Goal: Task Accomplishment & Management: Use online tool/utility

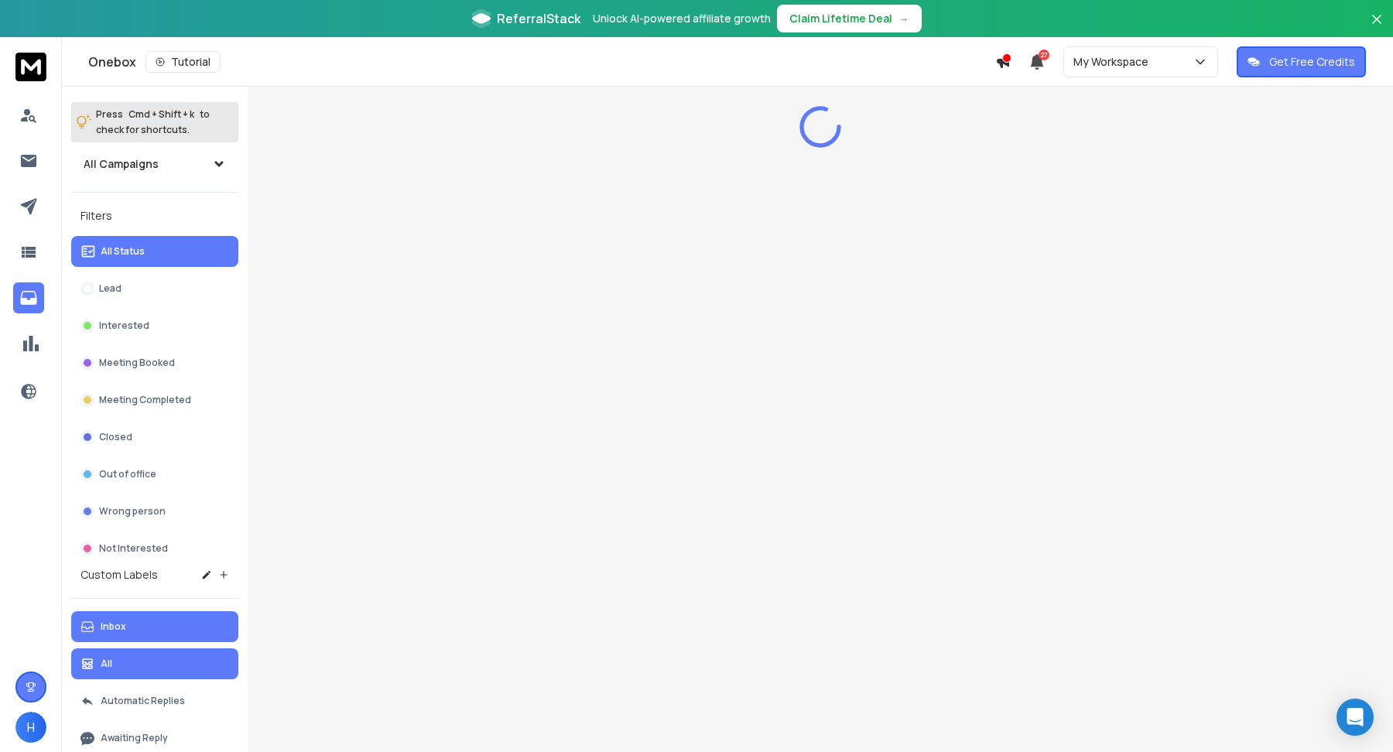
click at [159, 664] on button "All" at bounding box center [154, 663] width 167 height 31
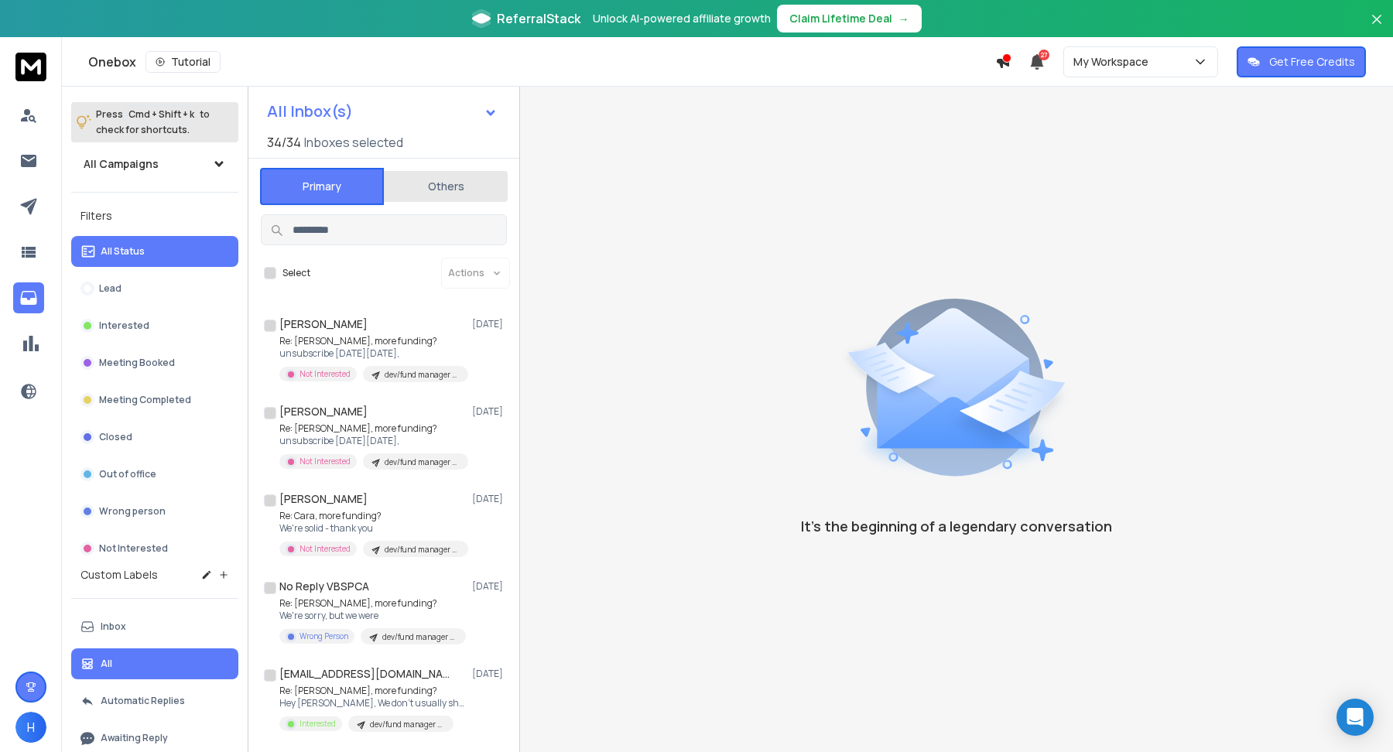
click at [836, 359] on div at bounding box center [957, 388] width 306 height 224
click at [33, 192] on link at bounding box center [28, 206] width 31 height 31
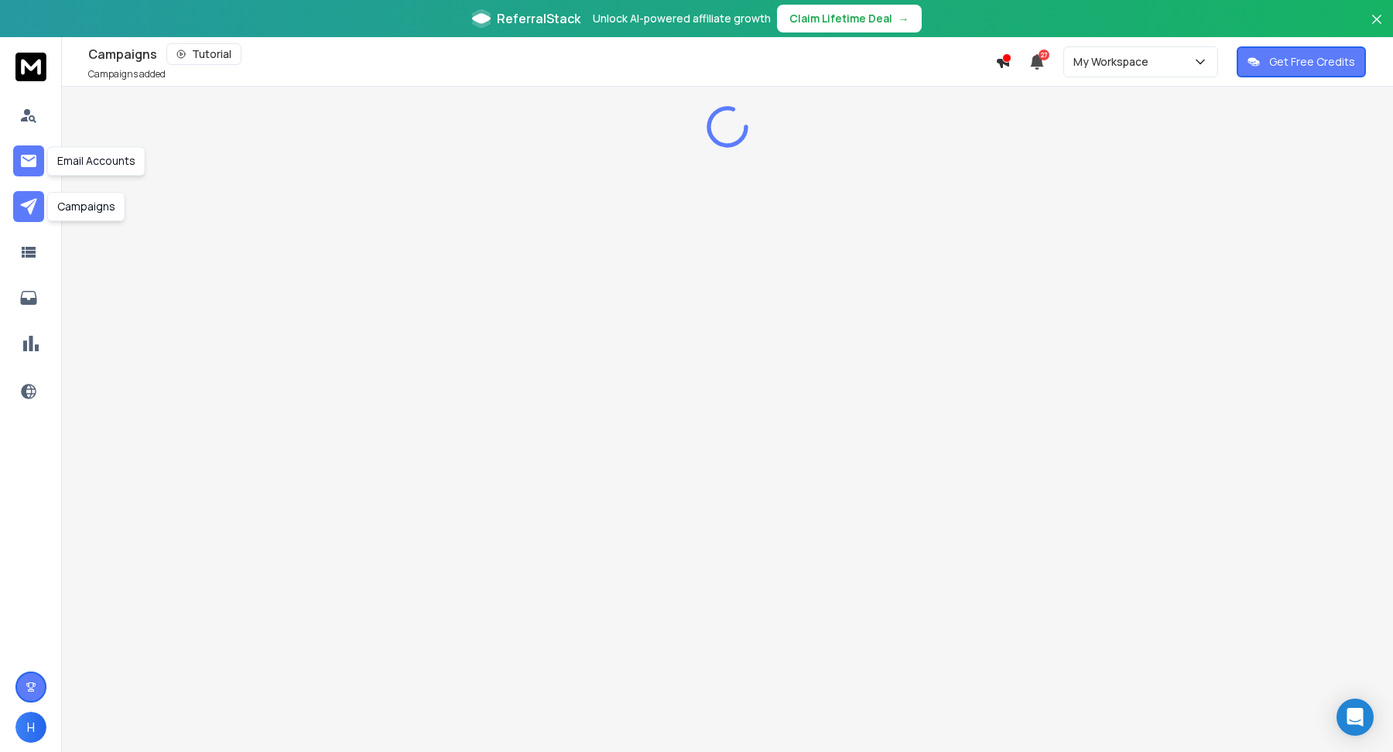
click at [32, 166] on icon at bounding box center [28, 161] width 15 height 12
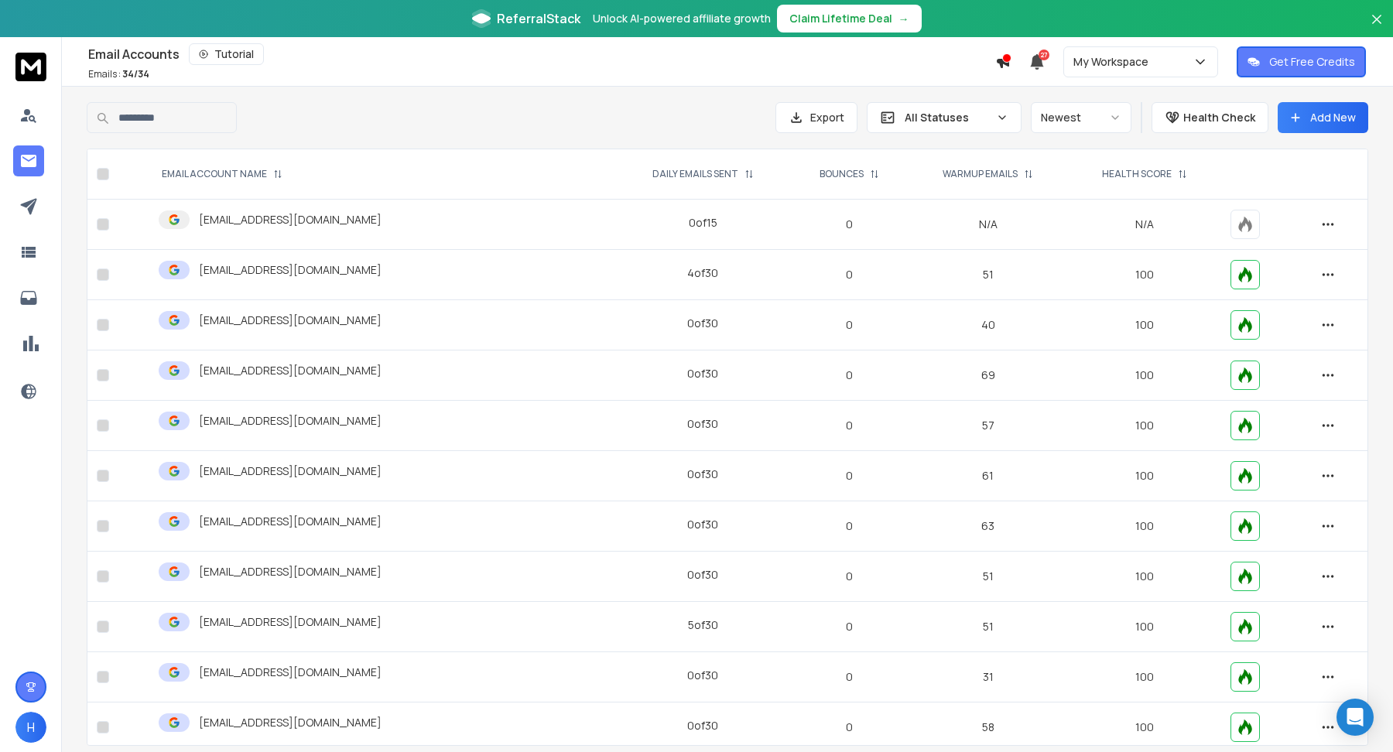
click at [14, 235] on div at bounding box center [31, 256] width 36 height 313
click at [25, 223] on div at bounding box center [31, 209] width 36 height 36
click at [25, 224] on div at bounding box center [31, 209] width 36 height 36
click at [31, 204] on icon at bounding box center [28, 206] width 19 height 19
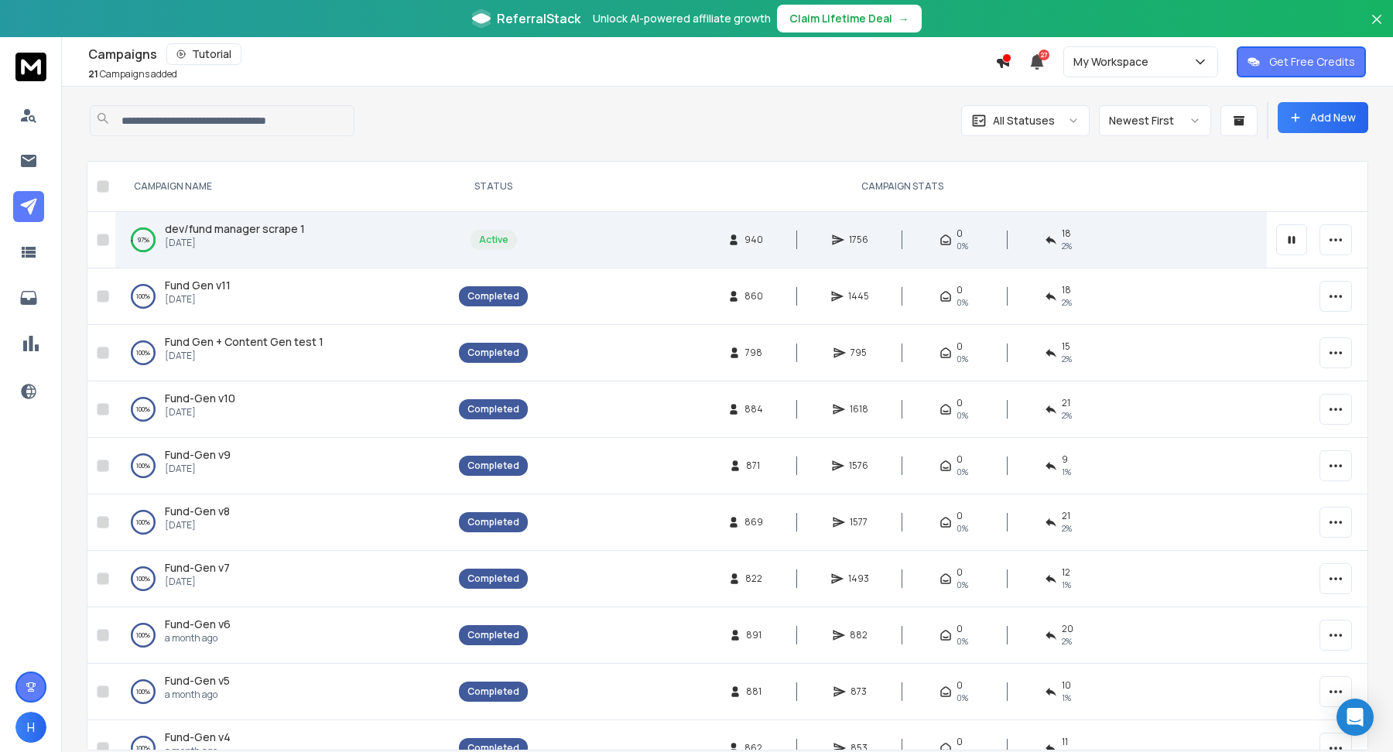
click at [1326, 244] on button "button" at bounding box center [1335, 239] width 32 height 31
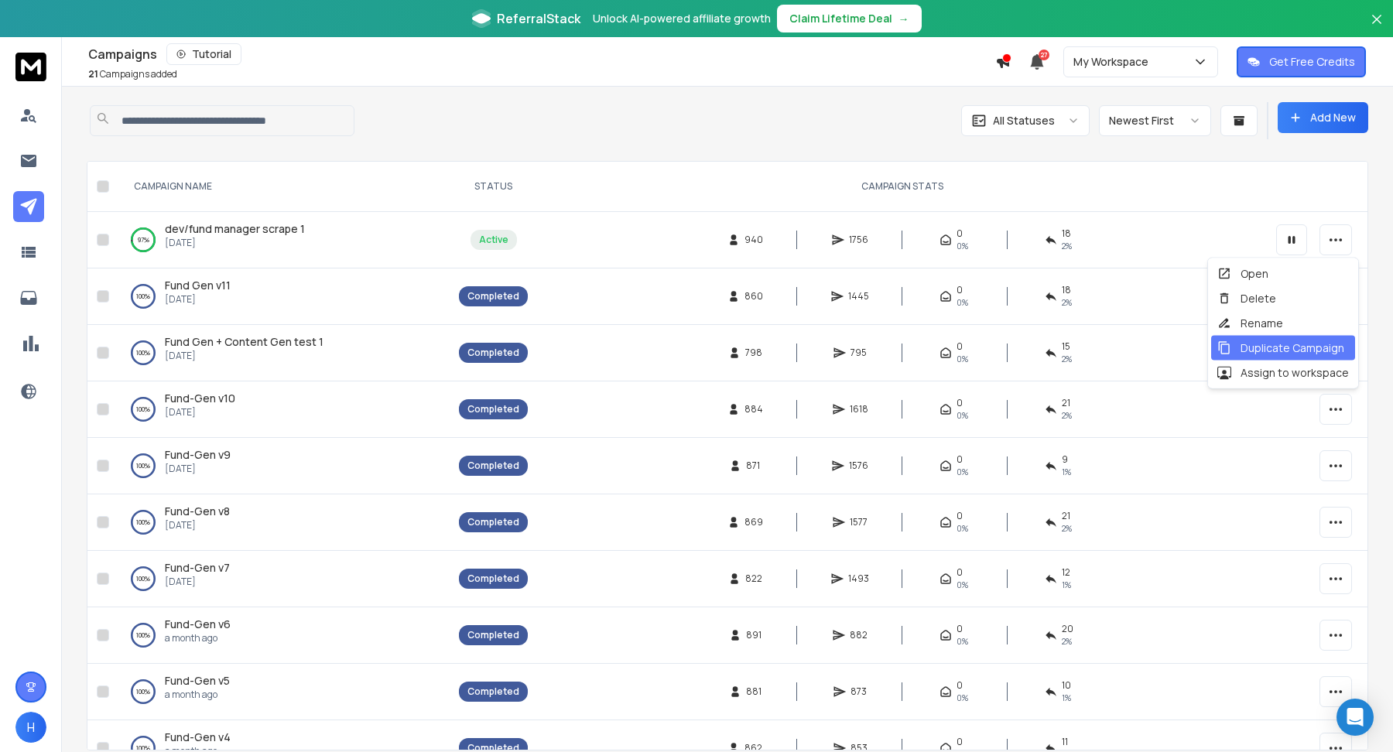
click at [1287, 345] on div "Duplicate Campaign" at bounding box center [1280, 347] width 127 height 15
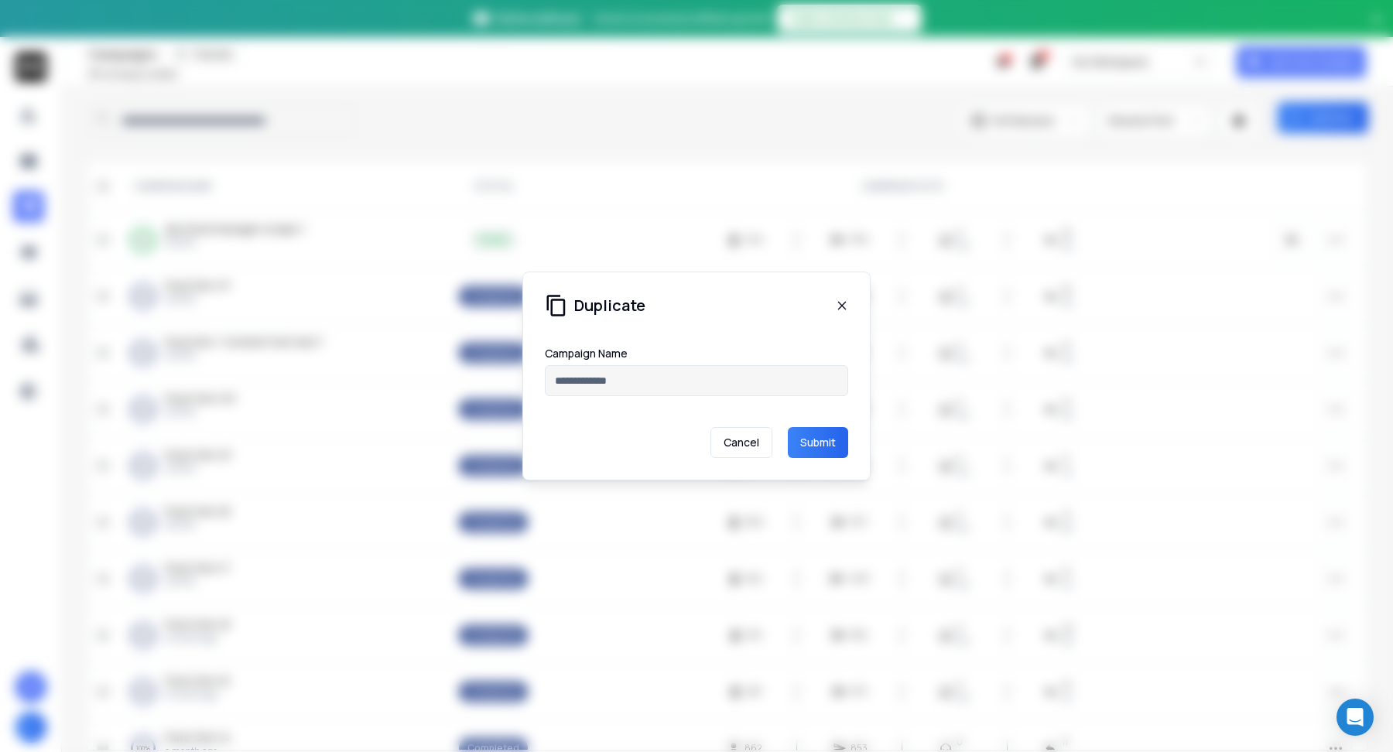
click at [665, 399] on form "Campaign Name Cancel Submit" at bounding box center [696, 403] width 303 height 110
click at [665, 390] on input "text" at bounding box center [696, 380] width 303 height 31
click at [696, 388] on input "**********" at bounding box center [696, 380] width 303 height 31
type input "**********"
click at [795, 441] on button "Submit" at bounding box center [818, 442] width 60 height 31
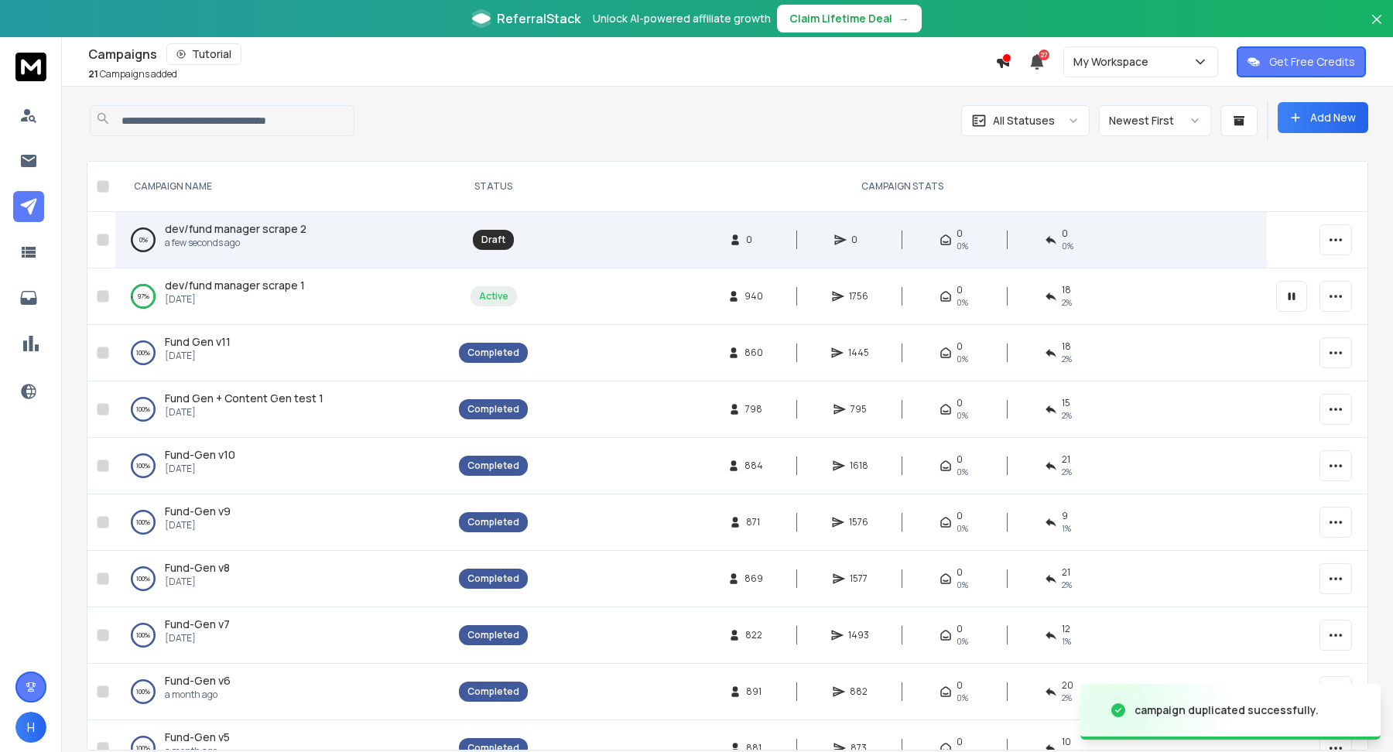
click at [546, 229] on div "0 0 0 0% 0 0%" at bounding box center [901, 239] width 711 height 25
